Goal: Task Accomplishment & Management: Manage account settings

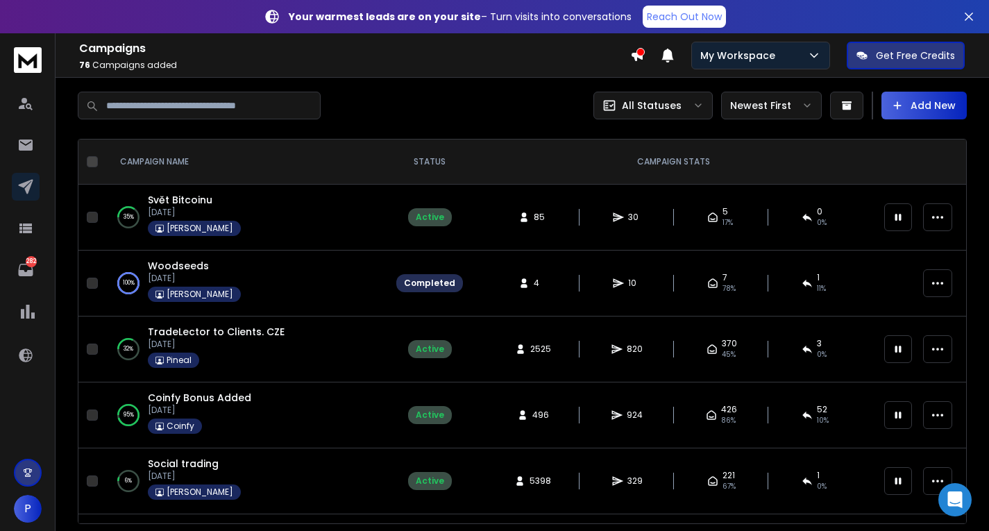
click at [735, 58] on p "My Workspace" at bounding box center [741, 56] width 81 height 14
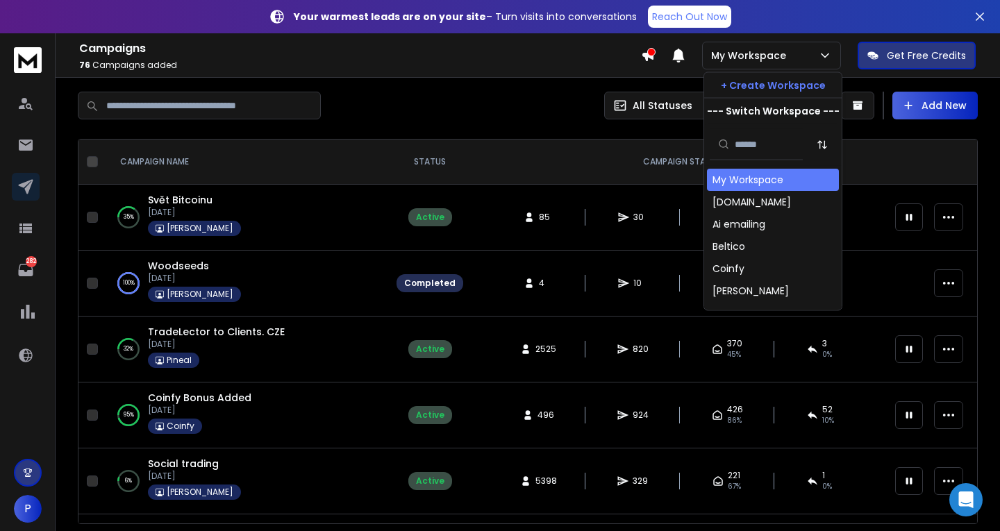
click at [288, 285] on div "100 % Woodseeds 6 days ago David S." at bounding box center [245, 283] width 257 height 49
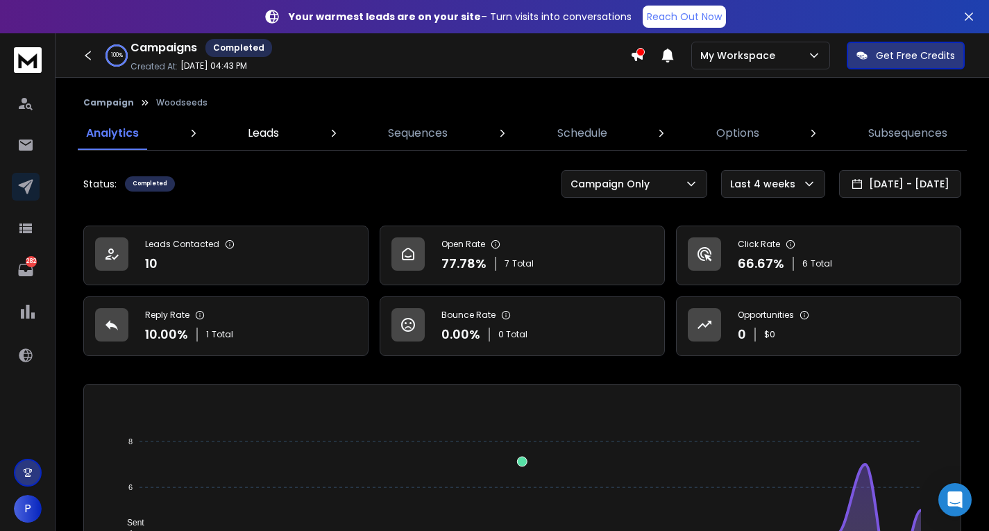
click at [260, 137] on p "Leads" at bounding box center [263, 133] width 31 height 17
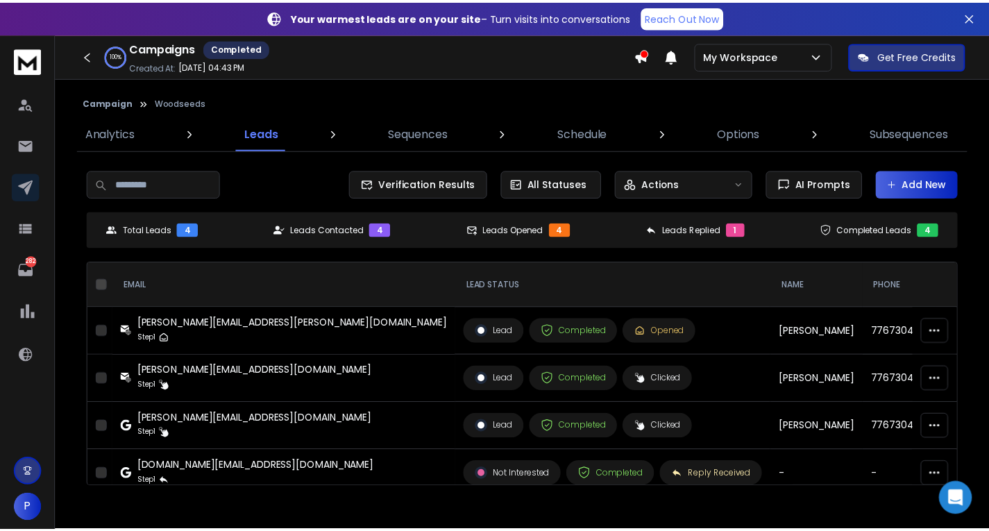
scroll to position [23, 0]
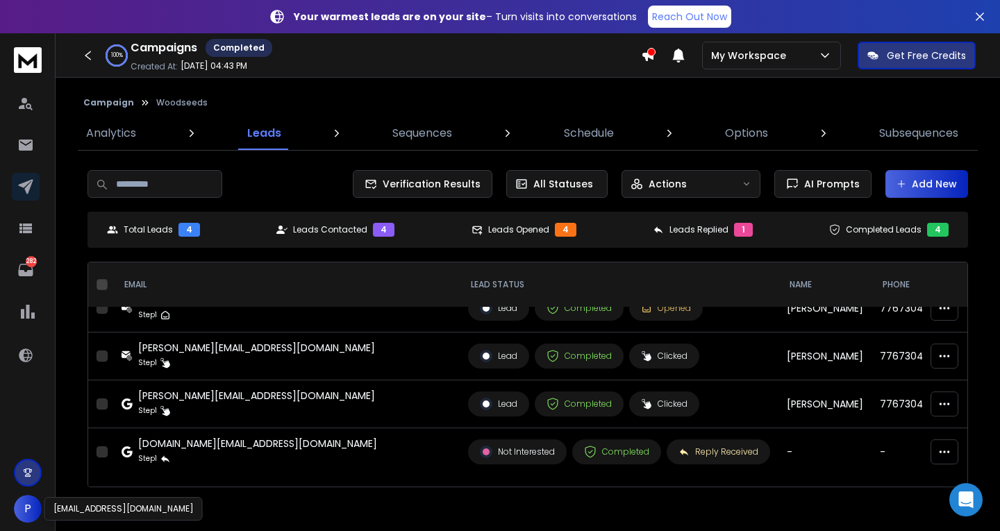
click at [24, 504] on span "P" at bounding box center [28, 509] width 28 height 28
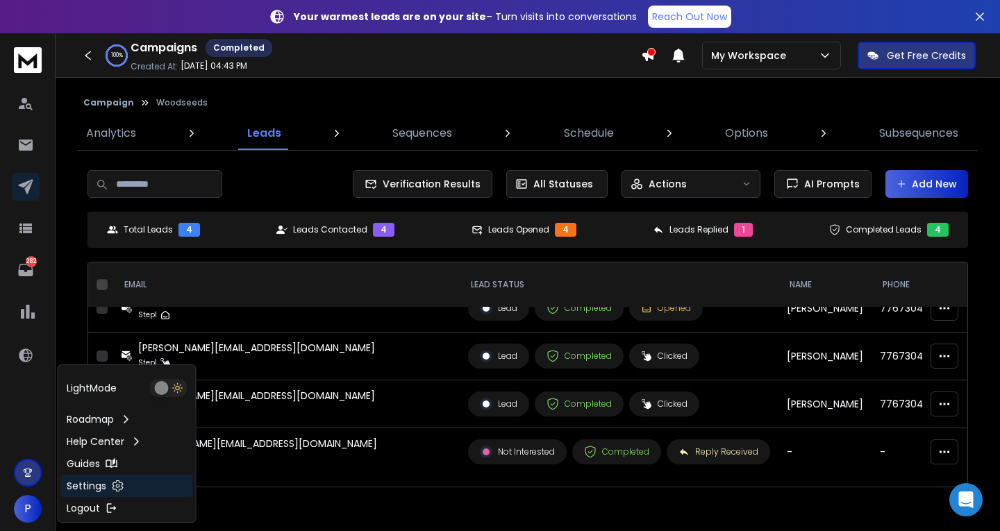
click at [85, 482] on p "Settings" at bounding box center [87, 486] width 40 height 14
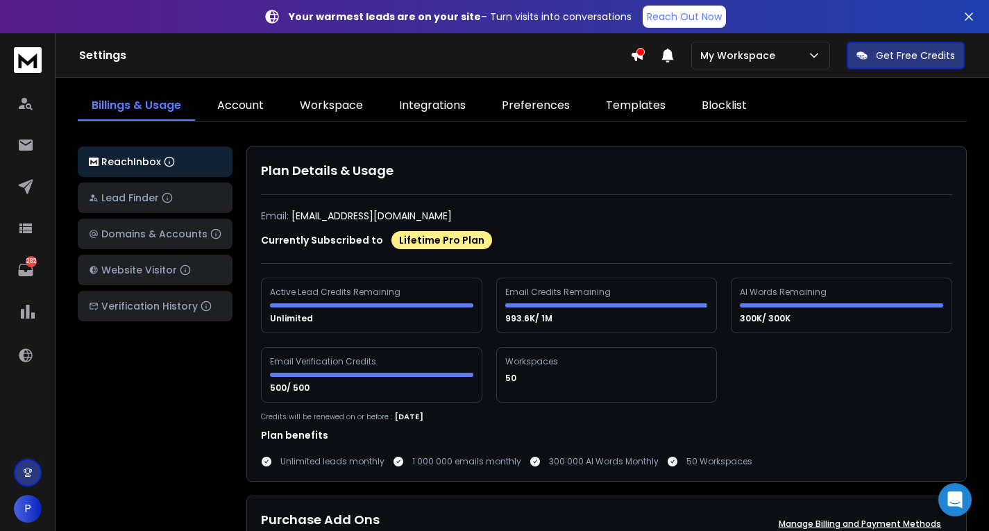
click at [431, 109] on link "Integrations" at bounding box center [432, 106] width 94 height 29
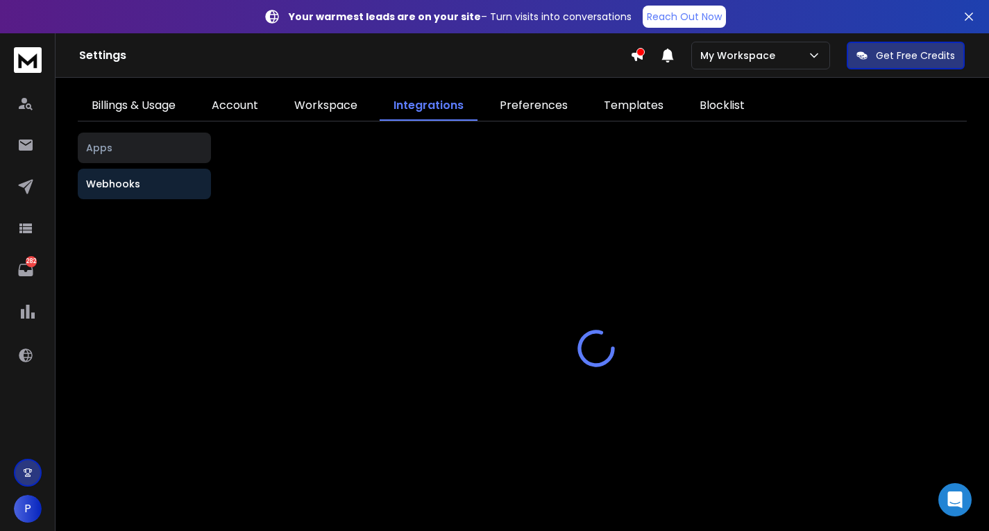
click at [118, 188] on button "Webhooks" at bounding box center [144, 184] width 133 height 31
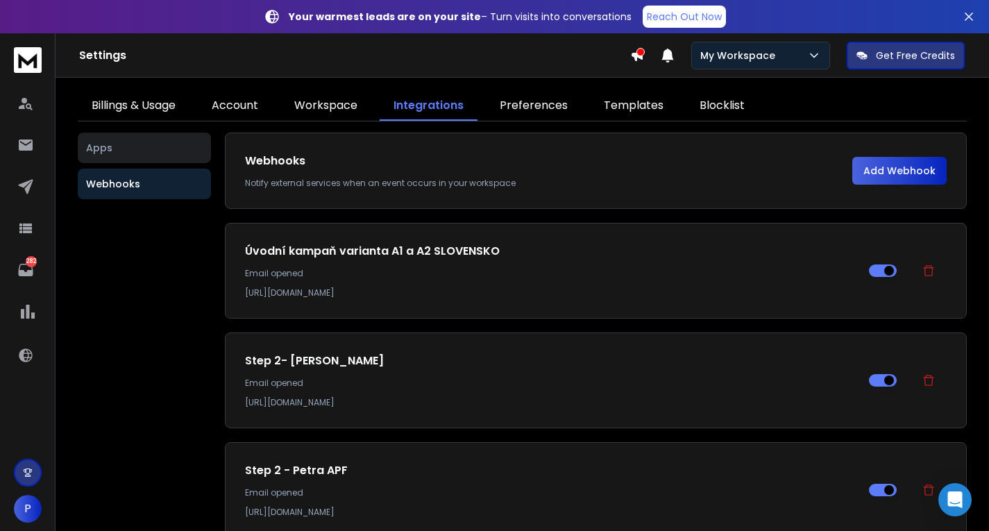
click at [741, 58] on p "My Workspace" at bounding box center [741, 56] width 81 height 14
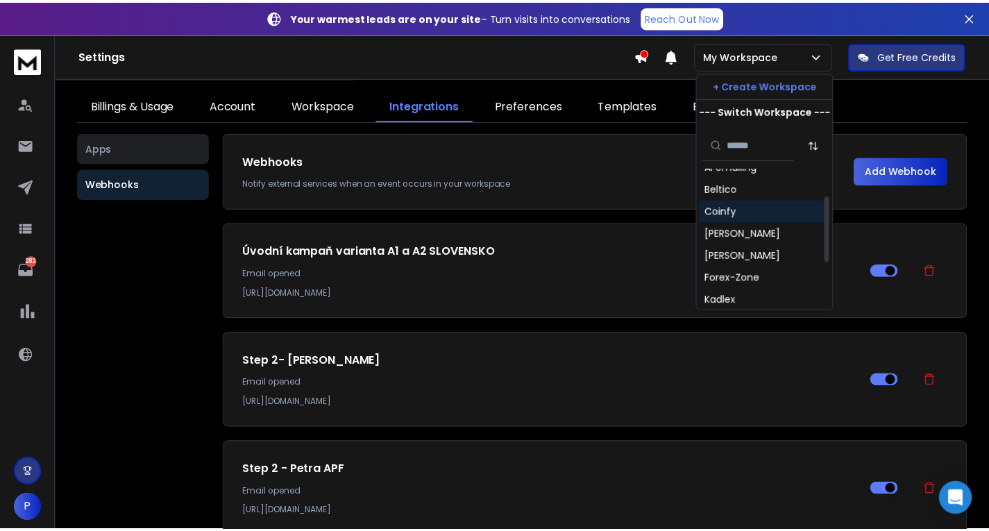
scroll to position [65, 0]
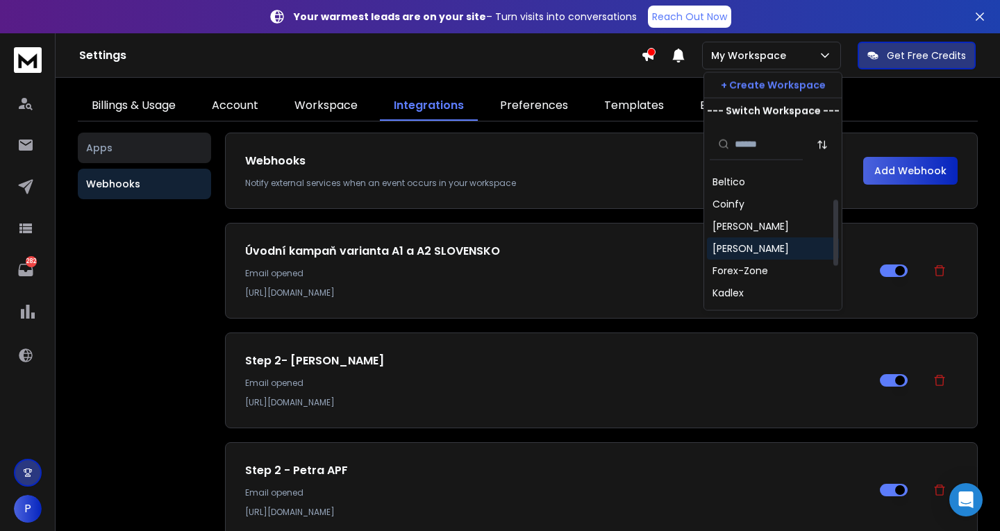
click at [741, 249] on div "[PERSON_NAME]" at bounding box center [750, 249] width 76 height 14
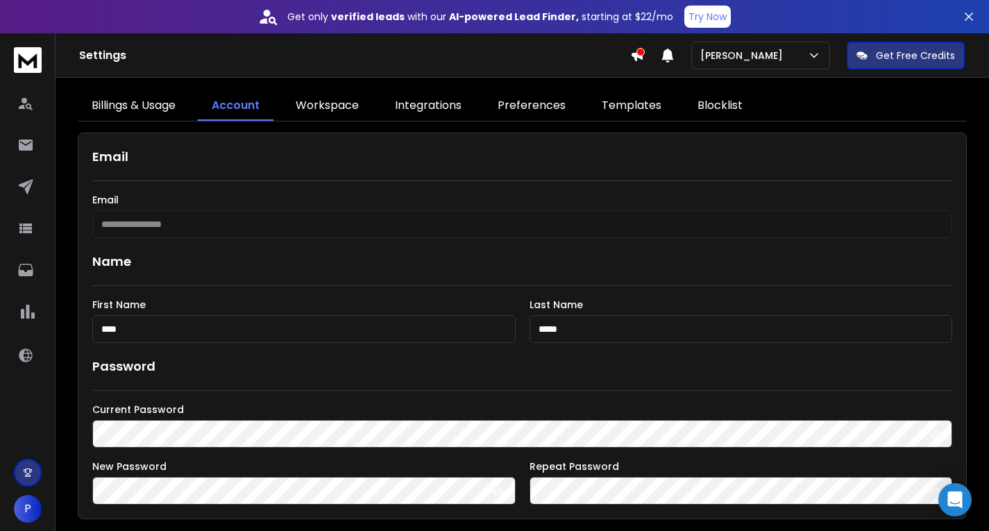
click at [444, 108] on link "Integrations" at bounding box center [428, 106] width 94 height 29
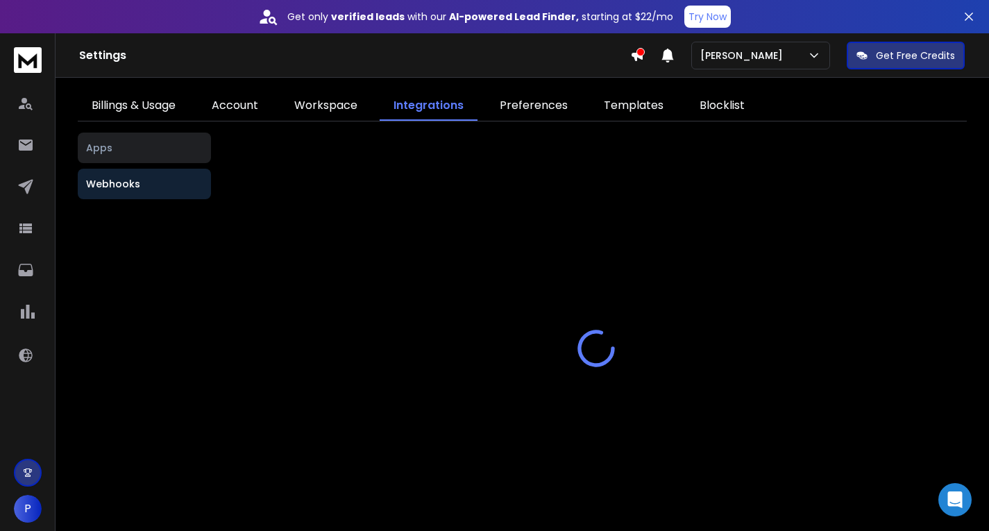
click at [135, 187] on button "Webhooks" at bounding box center [144, 184] width 133 height 31
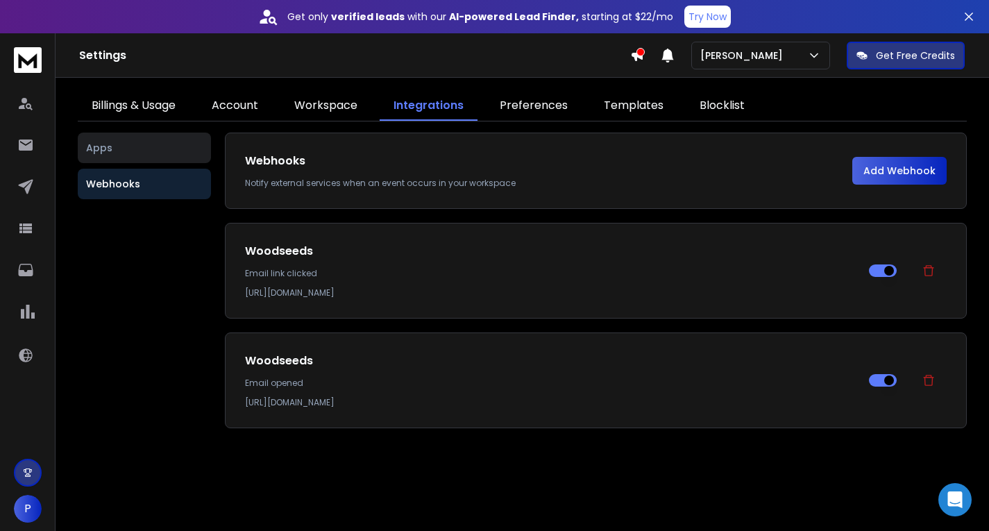
click at [886, 177] on button "Add Webhook" at bounding box center [900, 171] width 94 height 28
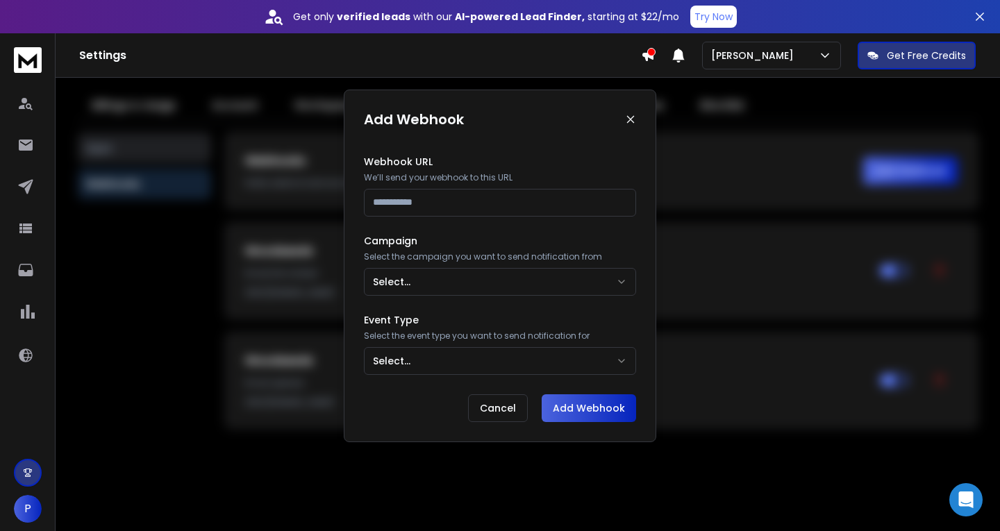
click at [444, 210] on input at bounding box center [500, 203] width 272 height 28
paste input "**********"
type input "**********"
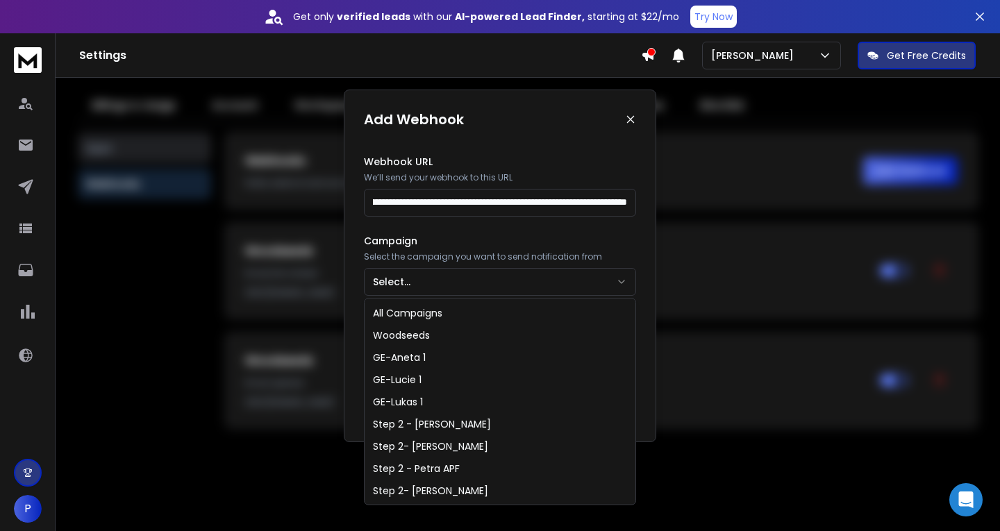
scroll to position [0, 0]
click at [446, 280] on button "Select..." at bounding box center [500, 282] width 272 height 28
select select "*****"
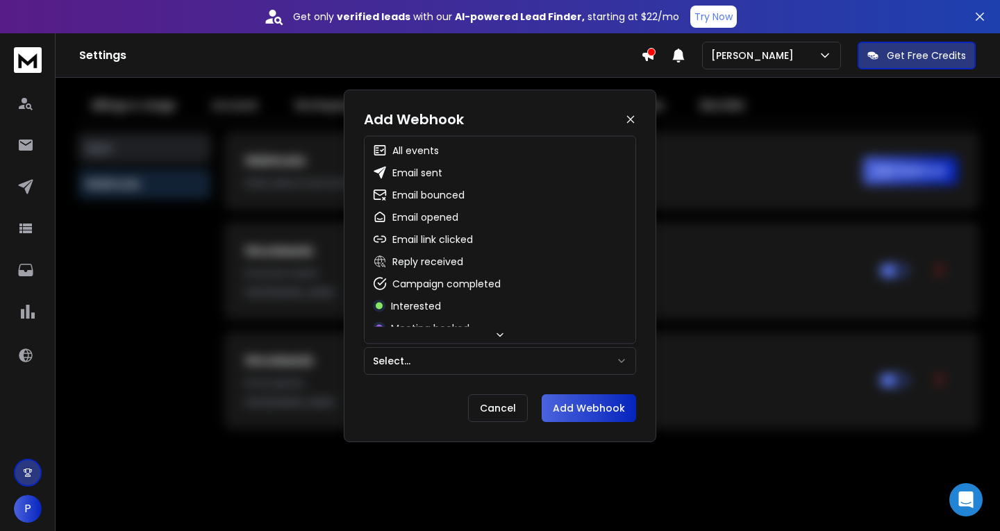
click at [418, 361] on button "Select..." at bounding box center [500, 361] width 272 height 28
select select "**********"
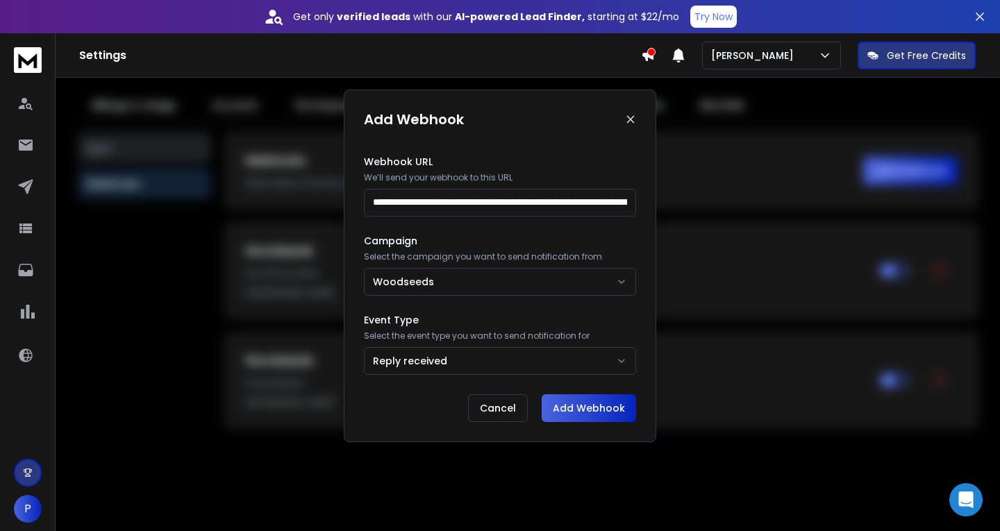
click at [587, 405] on button "Add Webhook" at bounding box center [589, 408] width 94 height 28
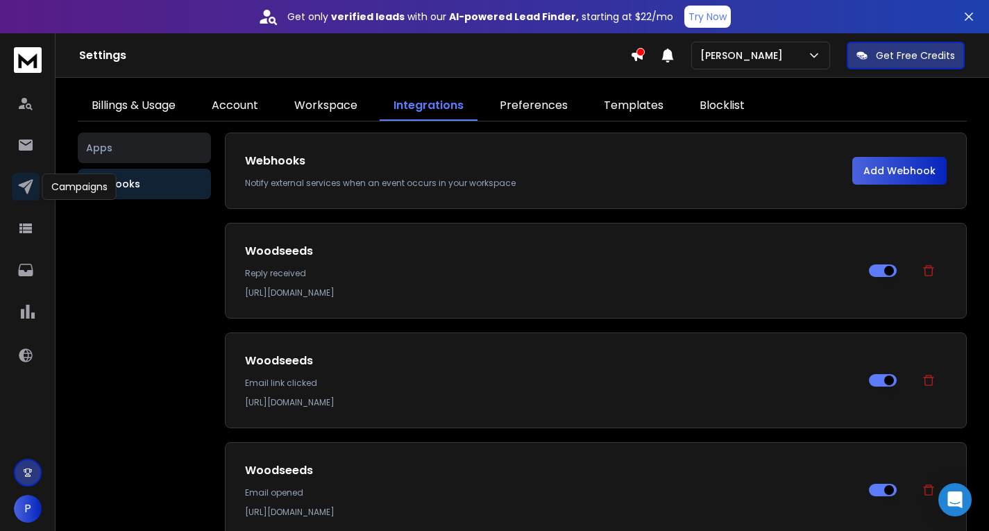
click at [27, 183] on icon at bounding box center [25, 186] width 15 height 15
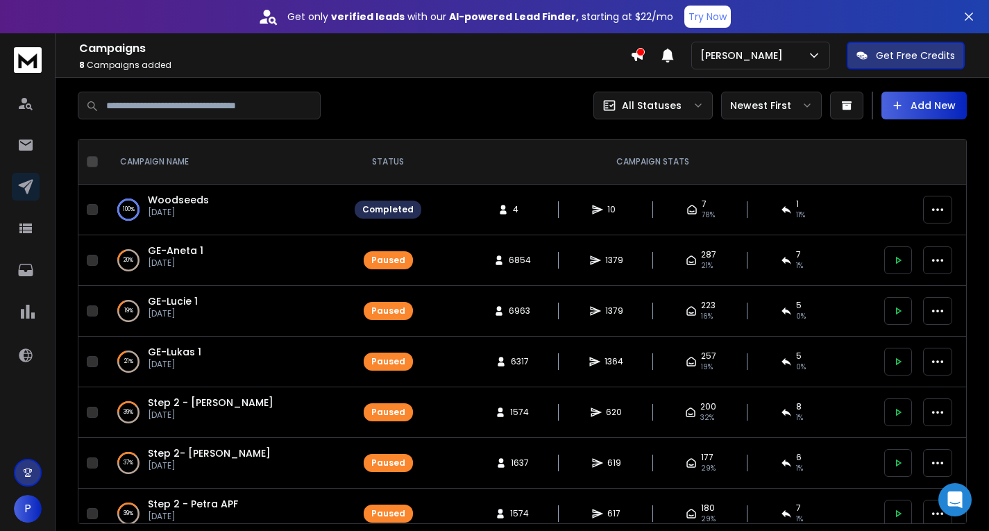
click at [237, 203] on div "100 % Woodseeds [DATE]" at bounding box center [224, 209] width 215 height 33
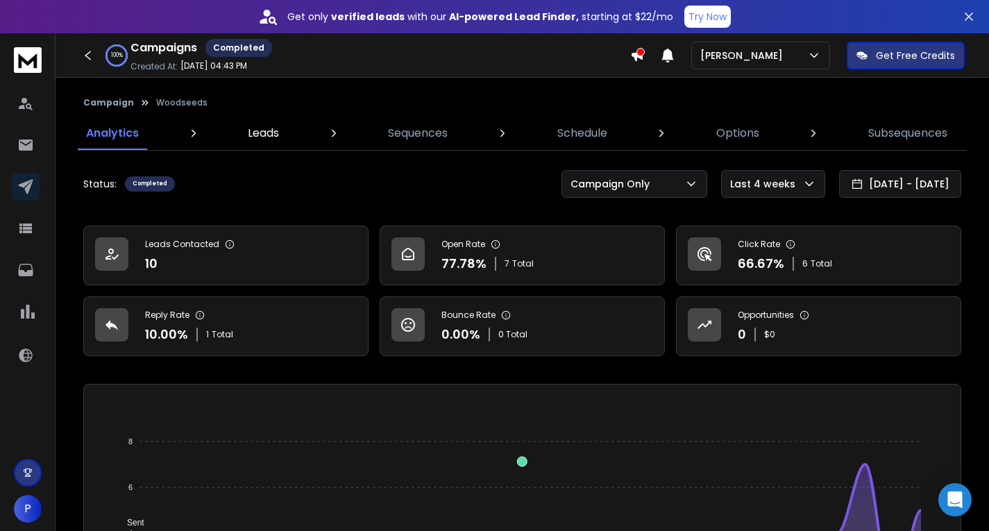
click at [254, 127] on p "Leads" at bounding box center [263, 133] width 31 height 17
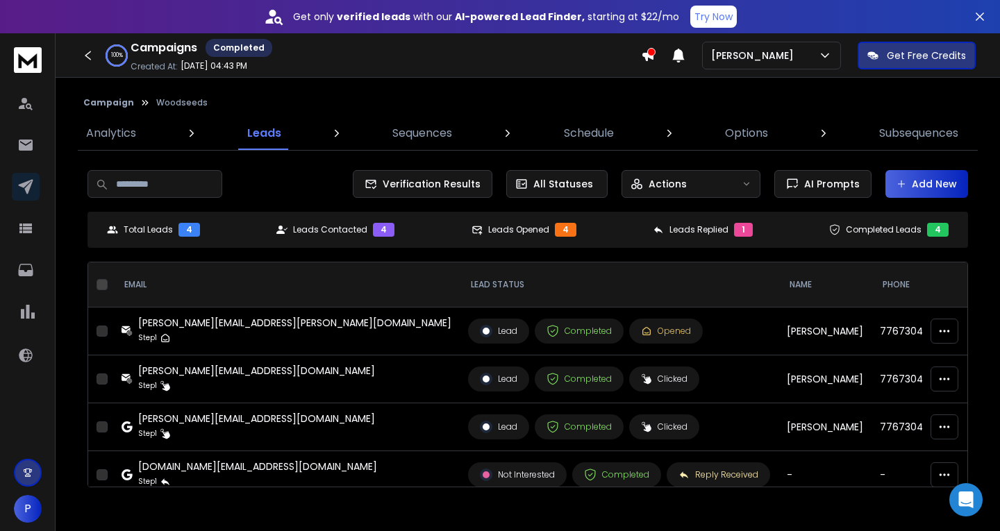
scroll to position [23, 0]
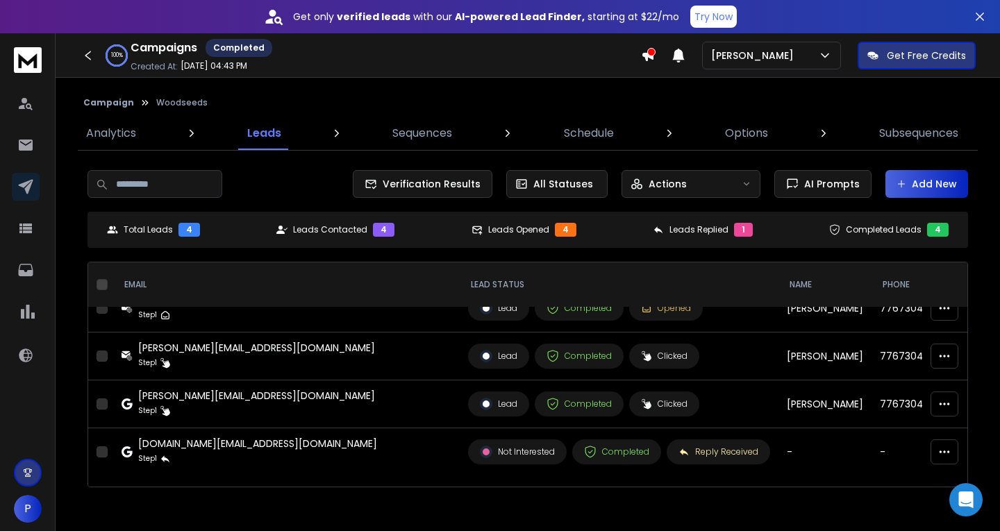
click at [939, 449] on icon "button" at bounding box center [945, 452] width 12 height 12
click at [889, 374] on p "Delete Lead" at bounding box center [904, 378] width 58 height 14
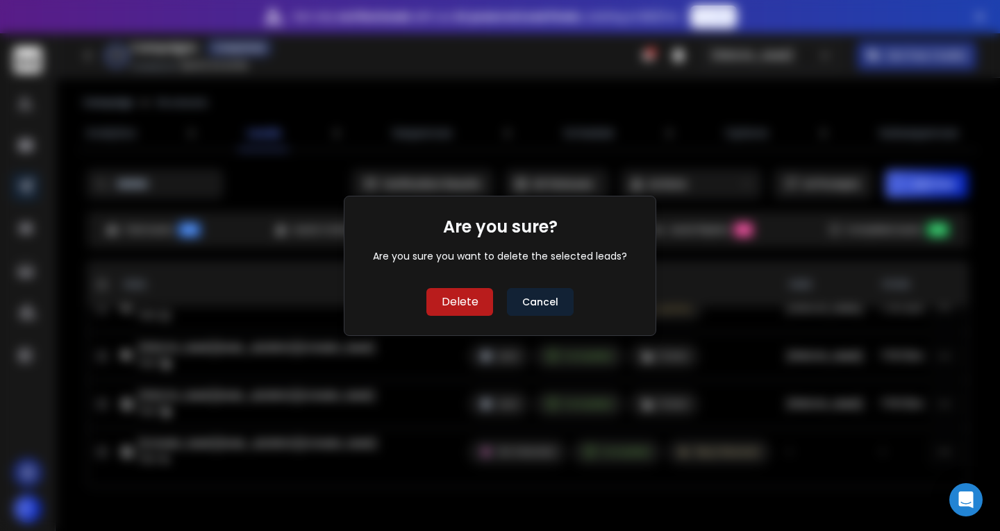
click at [472, 307] on button "Delete" at bounding box center [459, 302] width 67 height 28
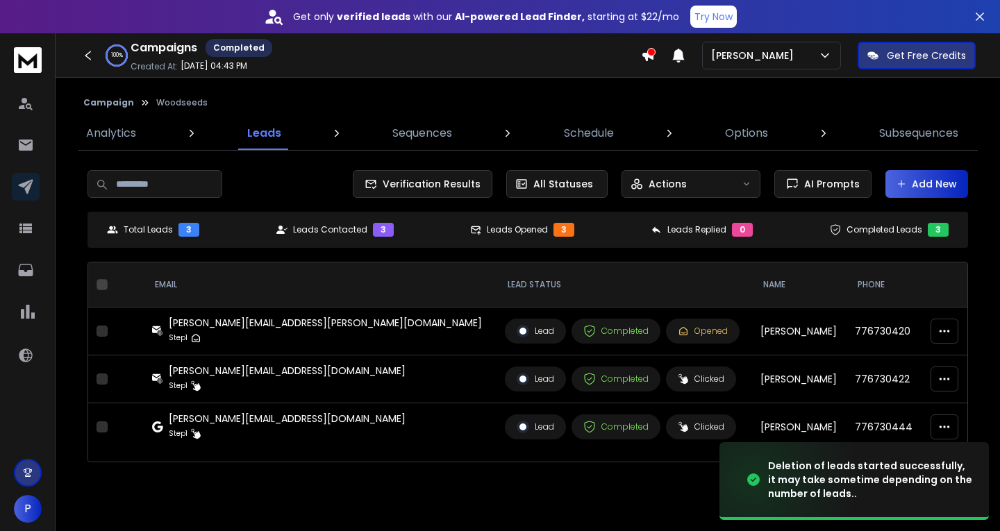
scroll to position [0, 0]
click at [925, 187] on button "Add New" at bounding box center [926, 184] width 83 height 28
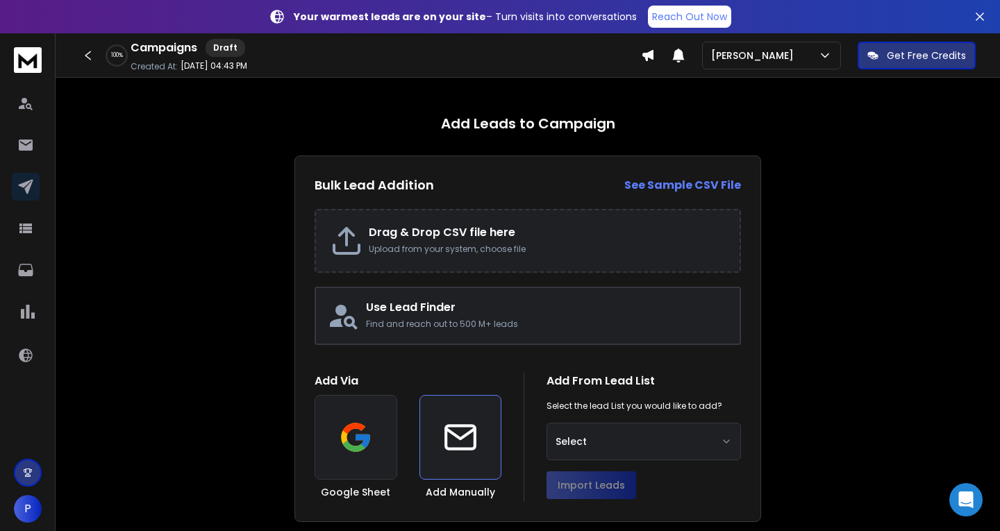
click at [460, 449] on icon at bounding box center [460, 437] width 29 height 23
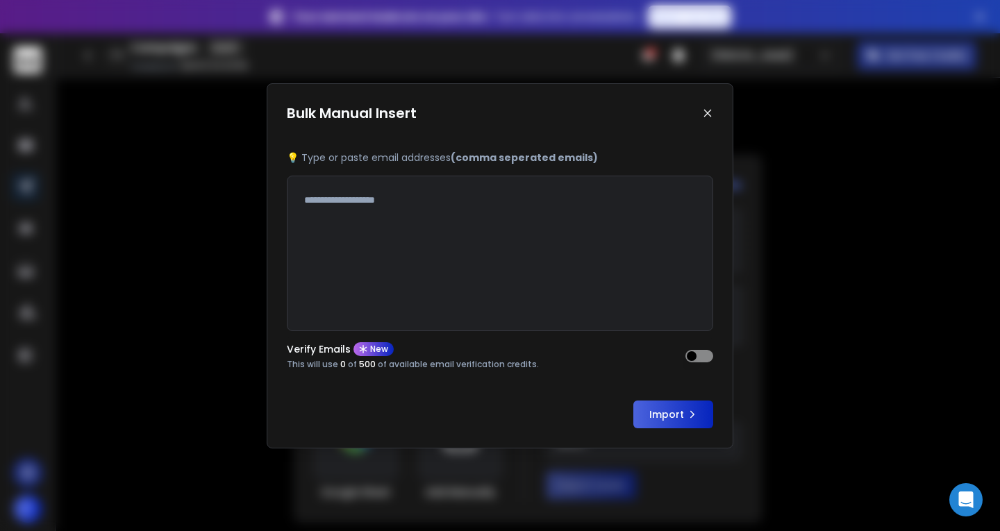
click at [358, 211] on textarea at bounding box center [500, 254] width 426 height 156
type textarea "**********"
click at [680, 414] on button "Import" at bounding box center [673, 415] width 80 height 28
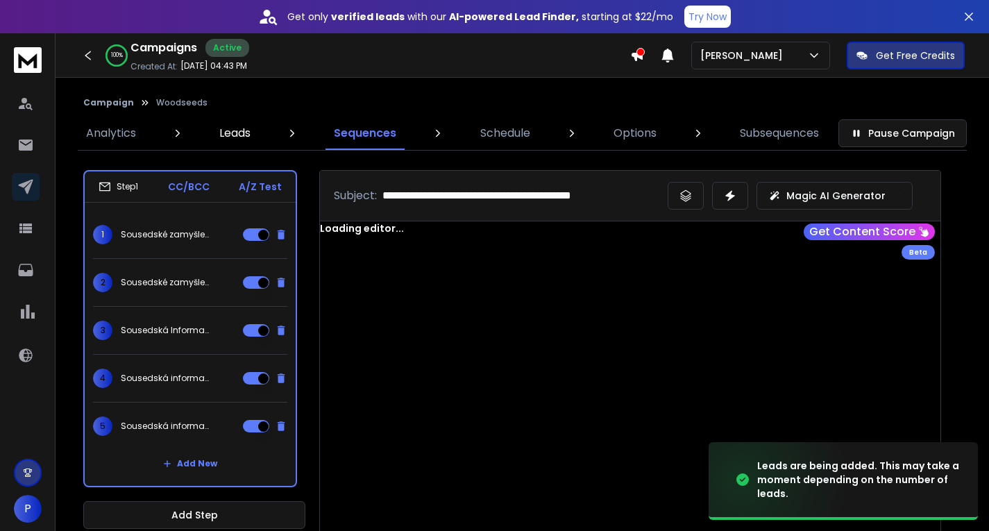
click at [238, 126] on p "Leads" at bounding box center [234, 133] width 31 height 17
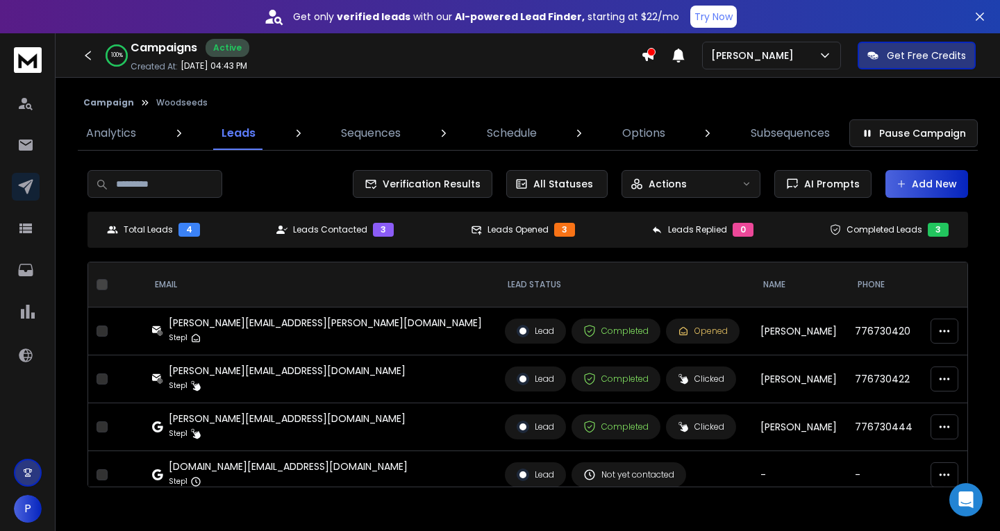
click at [938, 478] on icon "button" at bounding box center [944, 475] width 12 height 12
click at [260, 468] on div "[DOMAIN_NAME][EMAIL_ADDRESS][DOMAIN_NAME]" at bounding box center [288, 467] width 239 height 14
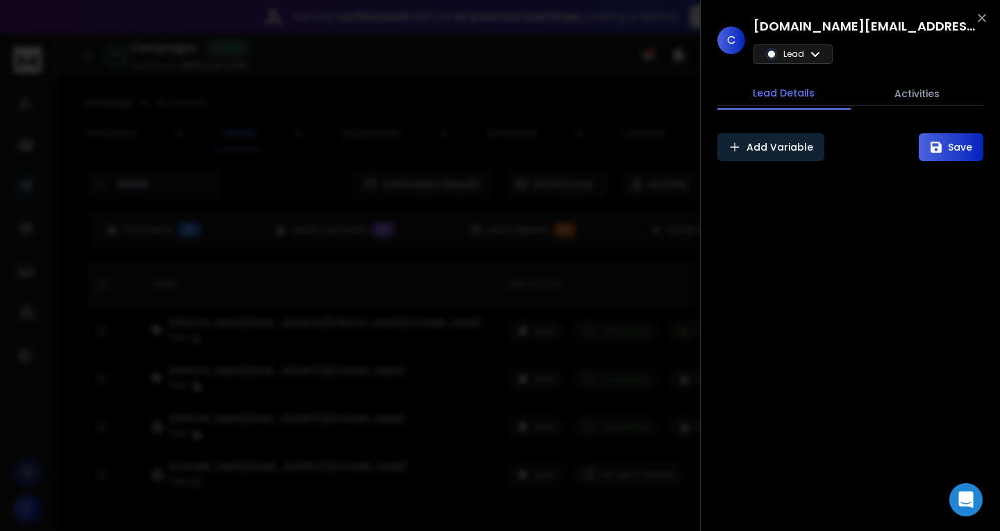
click at [796, 144] on button "Add Variable" at bounding box center [770, 147] width 107 height 28
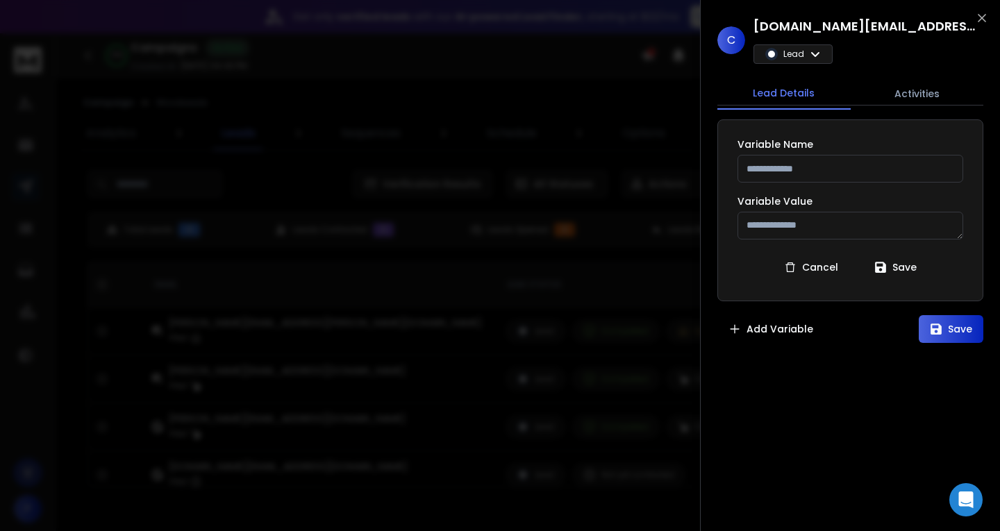
click at [771, 173] on input at bounding box center [850, 169] width 226 height 28
type input "*"
type input "****"
type textarea "****"
click at [895, 261] on button "Save" at bounding box center [895, 267] width 65 height 28
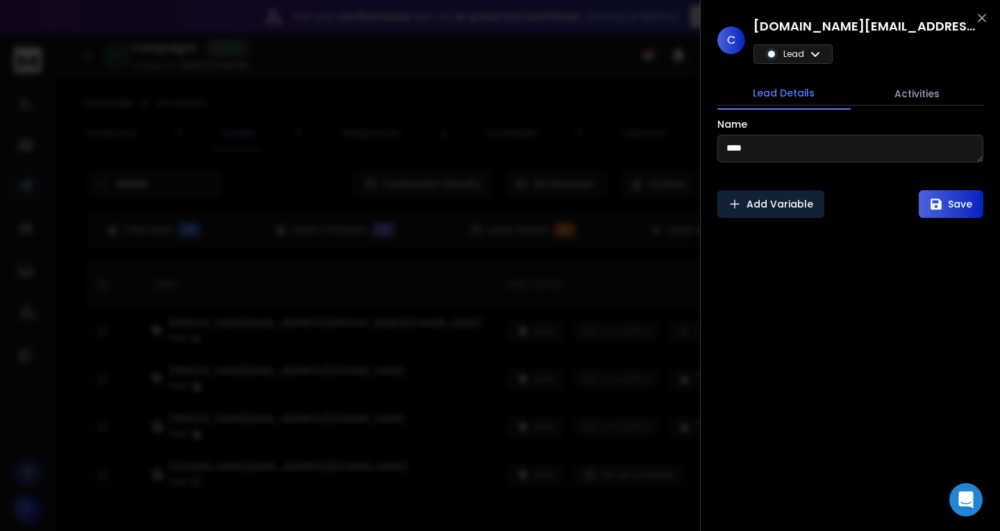
click at [771, 204] on button "Add Variable" at bounding box center [770, 204] width 107 height 28
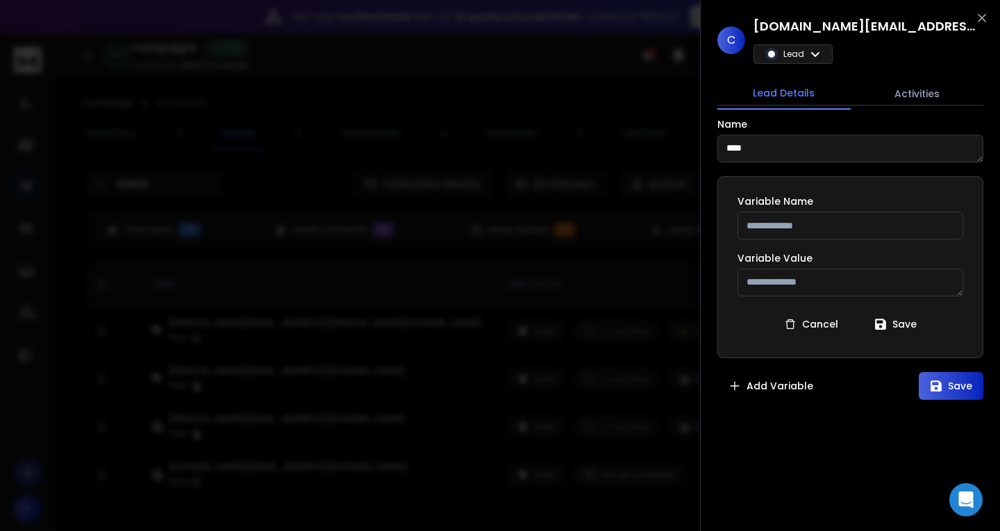
click at [762, 219] on input at bounding box center [850, 226] width 226 height 28
type input "**********"
type textarea "**********"
click at [888, 317] on button "Save" at bounding box center [895, 324] width 65 height 28
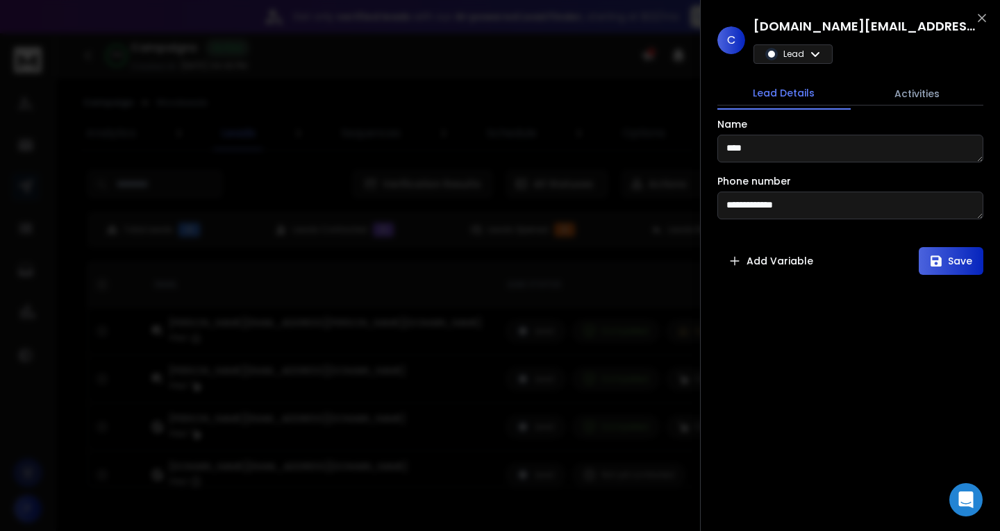
click at [947, 258] on button "Save" at bounding box center [951, 261] width 65 height 28
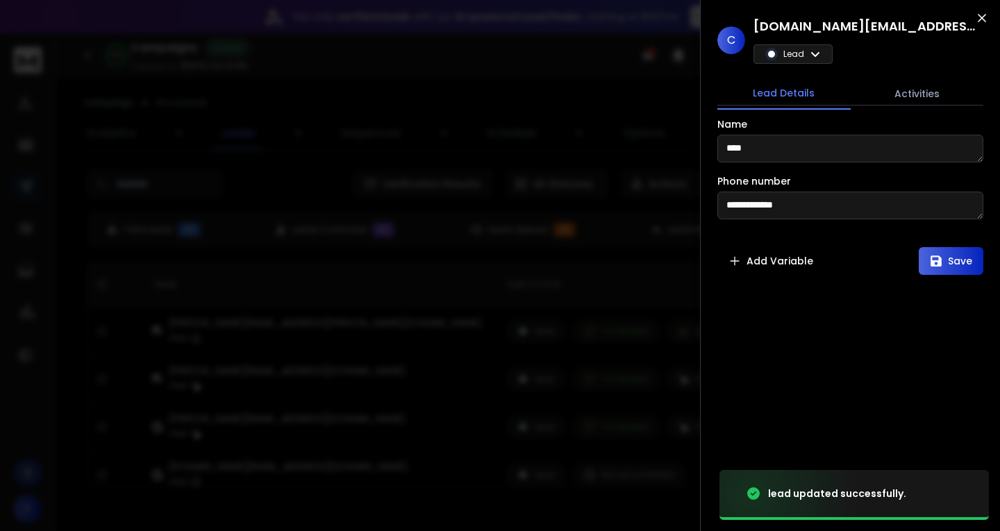
click at [983, 22] on icon "button" at bounding box center [982, 18] width 14 height 14
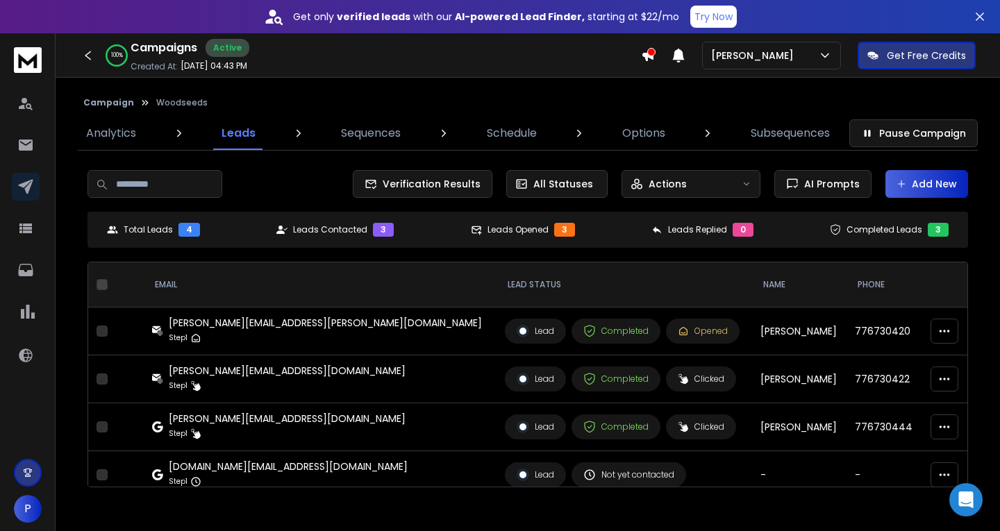
scroll to position [23, 0]
